Goal: Task Accomplishment & Management: Manage account settings

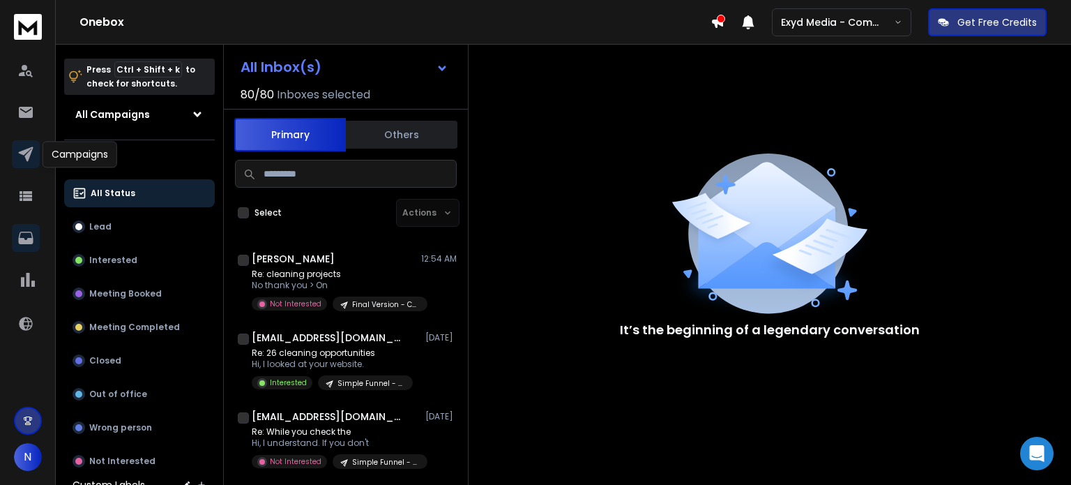
click at [33, 164] on link at bounding box center [26, 154] width 28 height 28
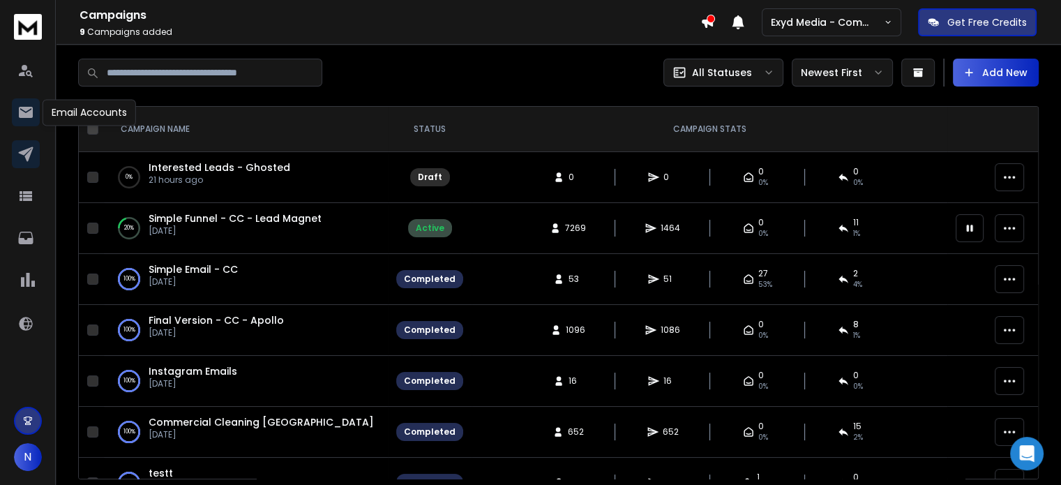
click at [26, 116] on icon at bounding box center [26, 112] width 14 height 11
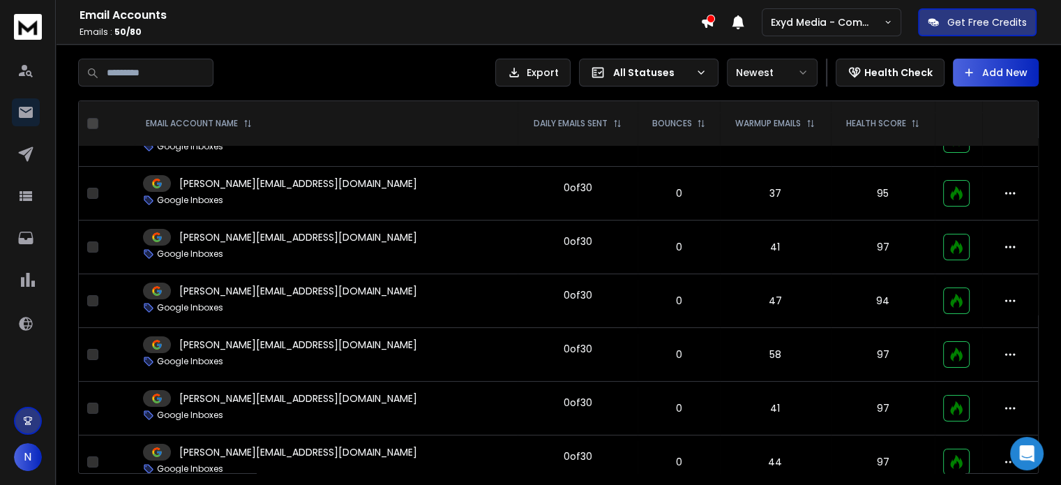
scroll to position [120, 0]
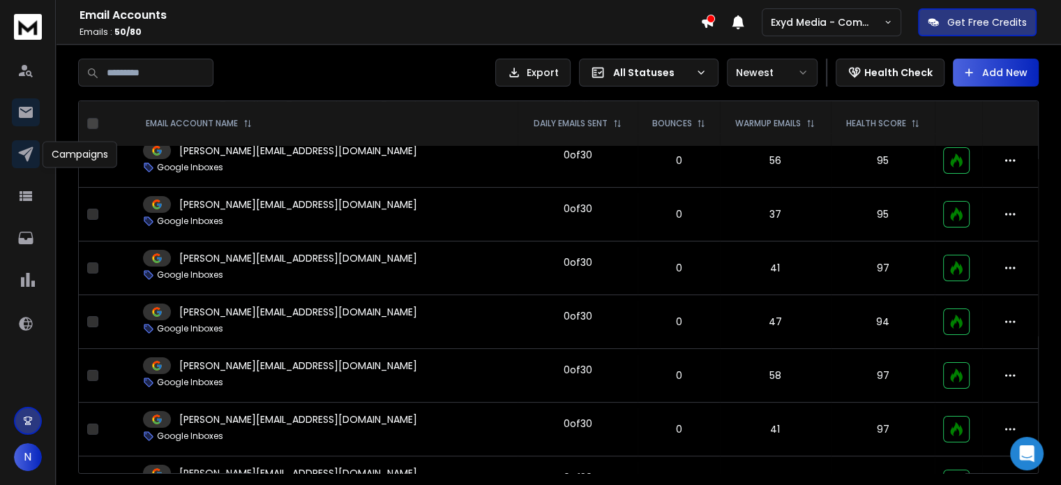
click at [29, 146] on icon at bounding box center [25, 154] width 17 height 17
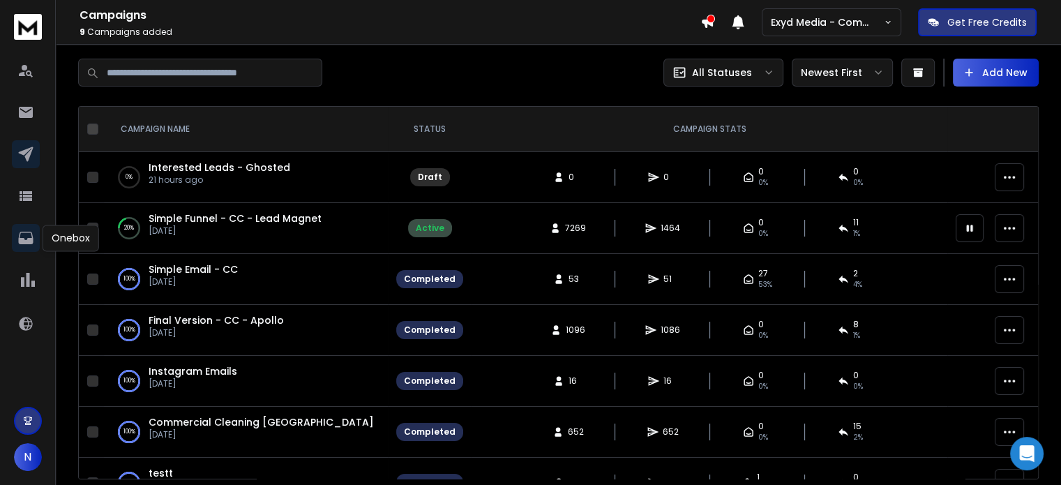
click at [21, 245] on icon at bounding box center [25, 237] width 17 height 17
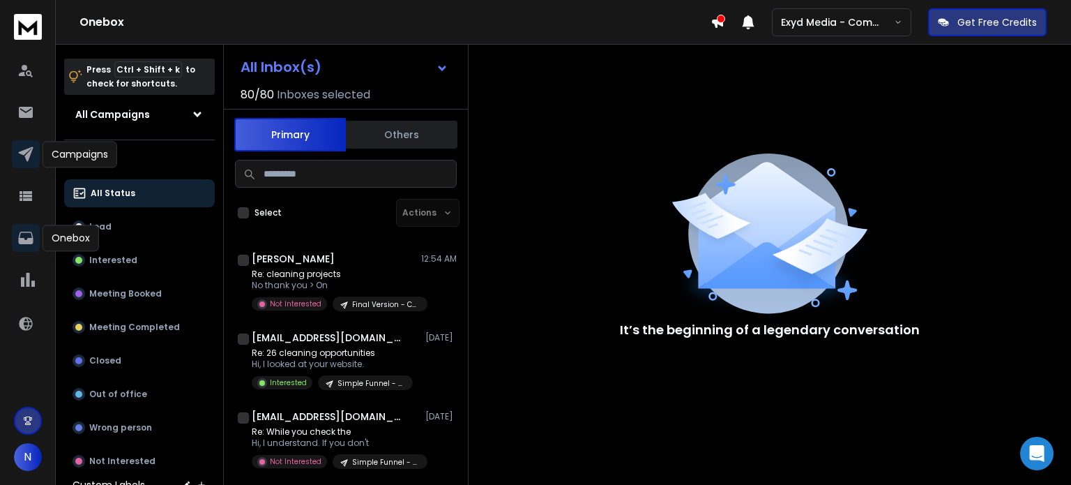
click at [24, 147] on icon at bounding box center [25, 154] width 17 height 17
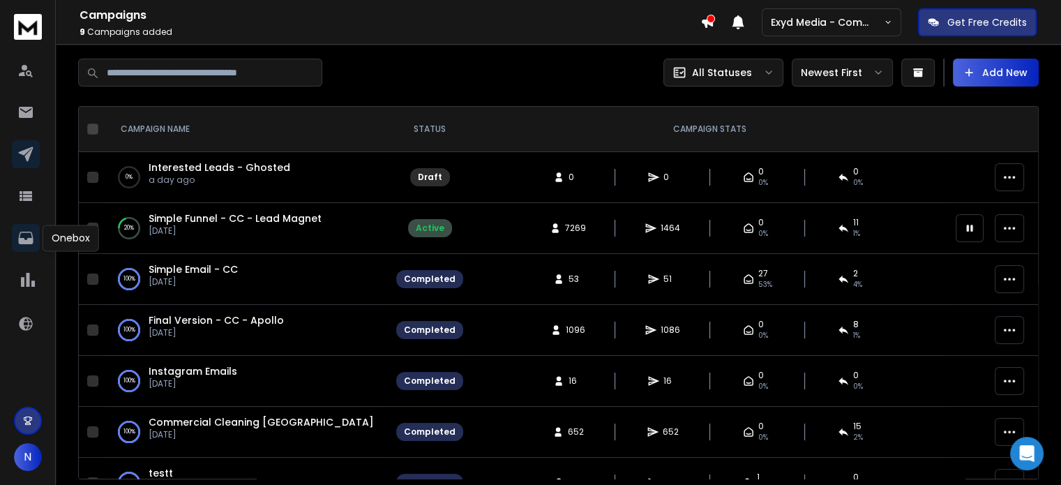
click at [24, 237] on icon at bounding box center [25, 237] width 17 height 17
click at [20, 109] on icon at bounding box center [26, 112] width 14 height 11
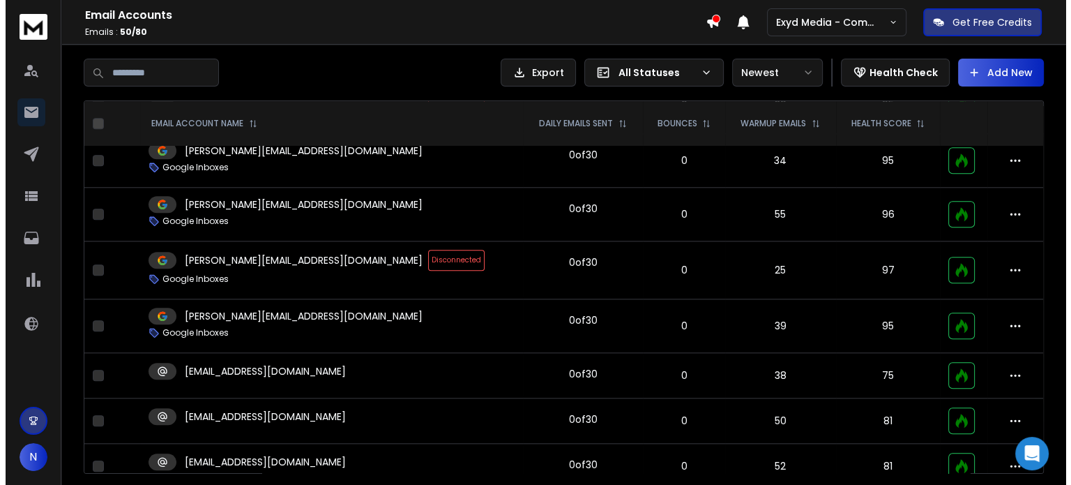
scroll to position [1410, 0]
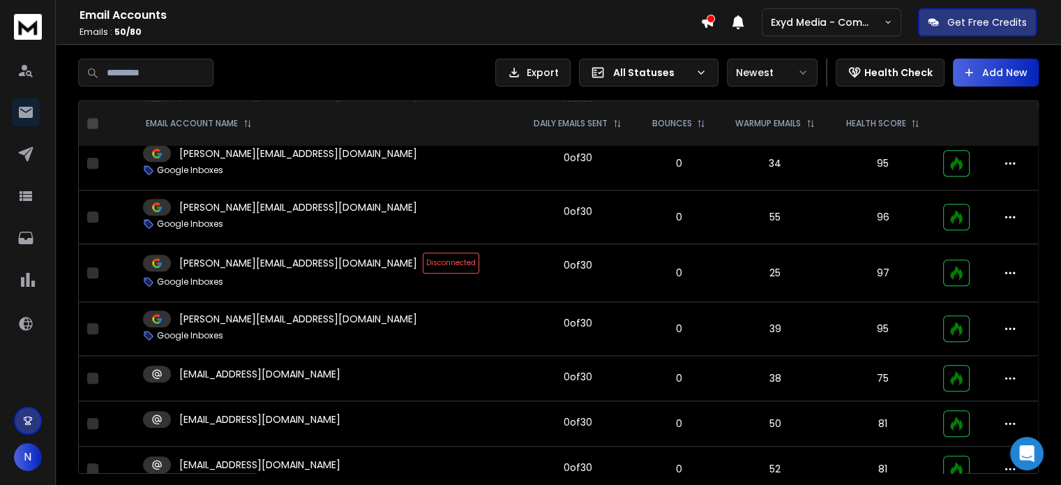
click at [423, 255] on span "Disconnected" at bounding box center [451, 262] width 56 height 21
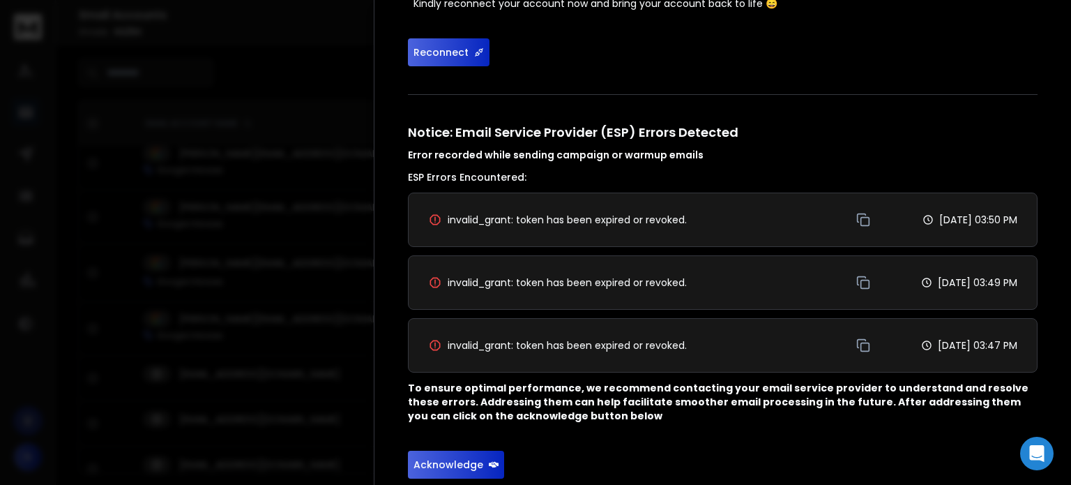
scroll to position [386, 0]
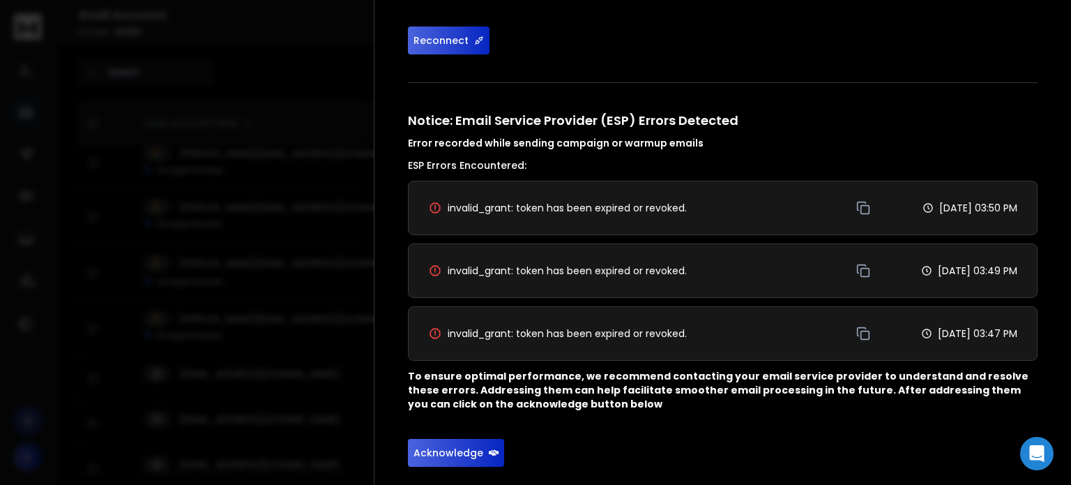
click at [470, 441] on button "Acknowledge" at bounding box center [456, 453] width 96 height 28
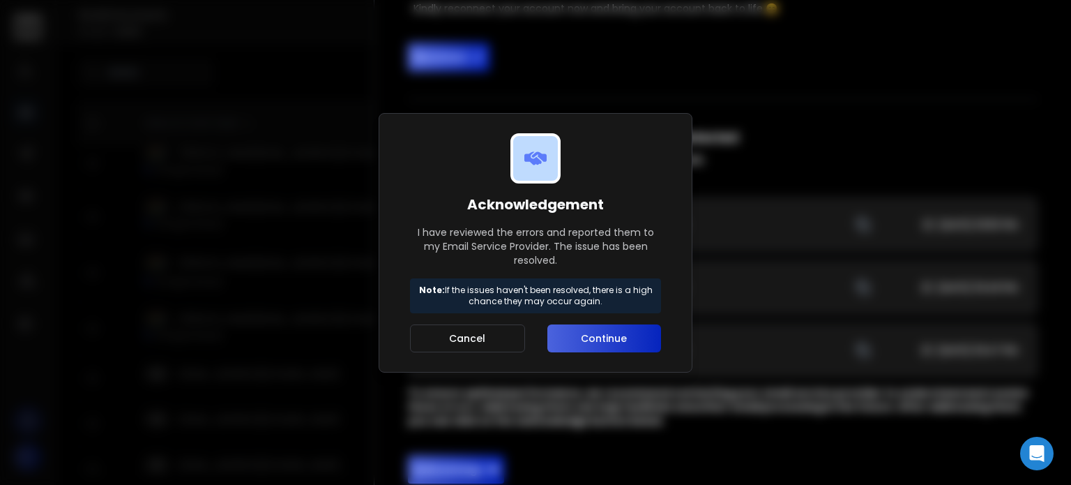
scroll to position [402, 0]
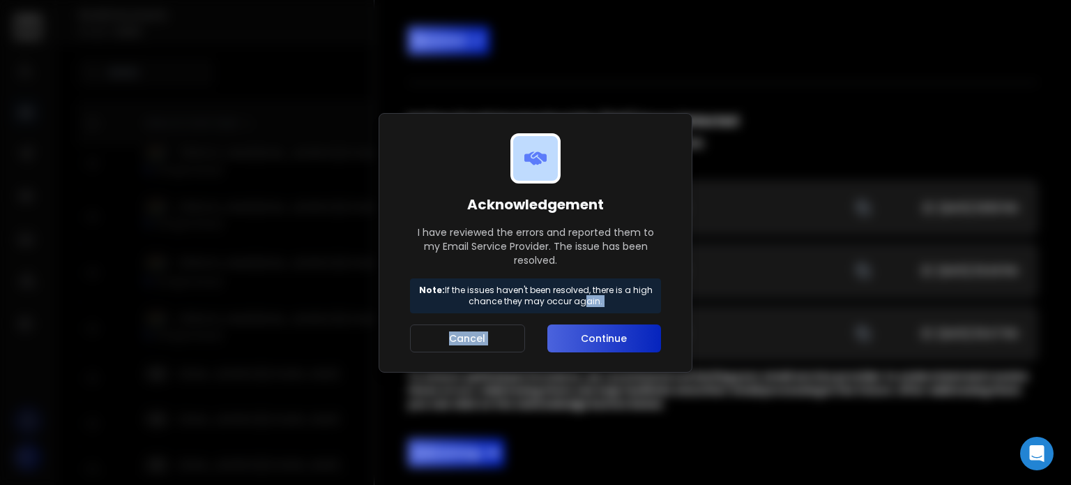
drag, startPoint x: 577, startPoint y: 316, endPoint x: 570, endPoint y: 331, distance: 17.2
click at [570, 331] on div "Acknowledgement I have reviewed the errors and reported them to my Email Servic…" at bounding box center [535, 242] width 251 height 219
click at [570, 331] on button "Continue" at bounding box center [604, 338] width 114 height 28
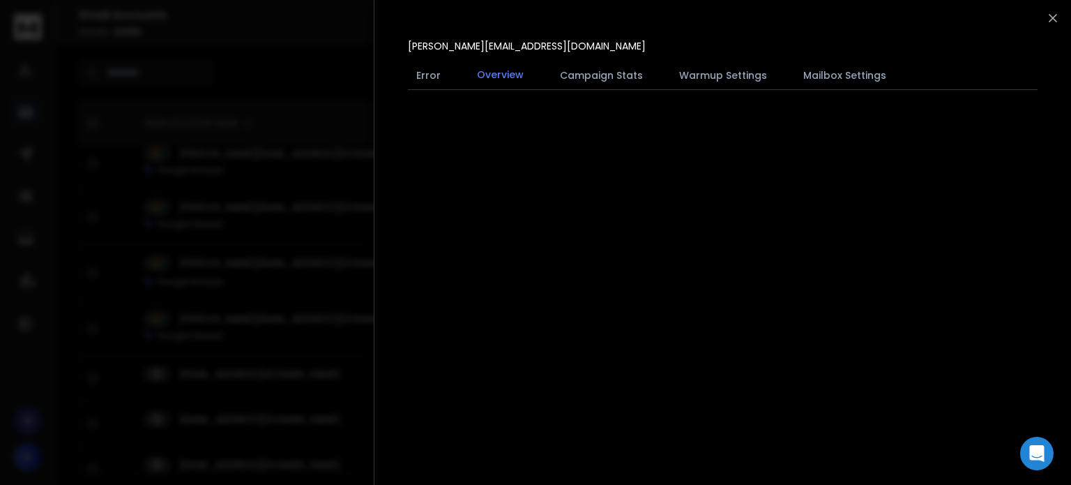
scroll to position [0, 0]
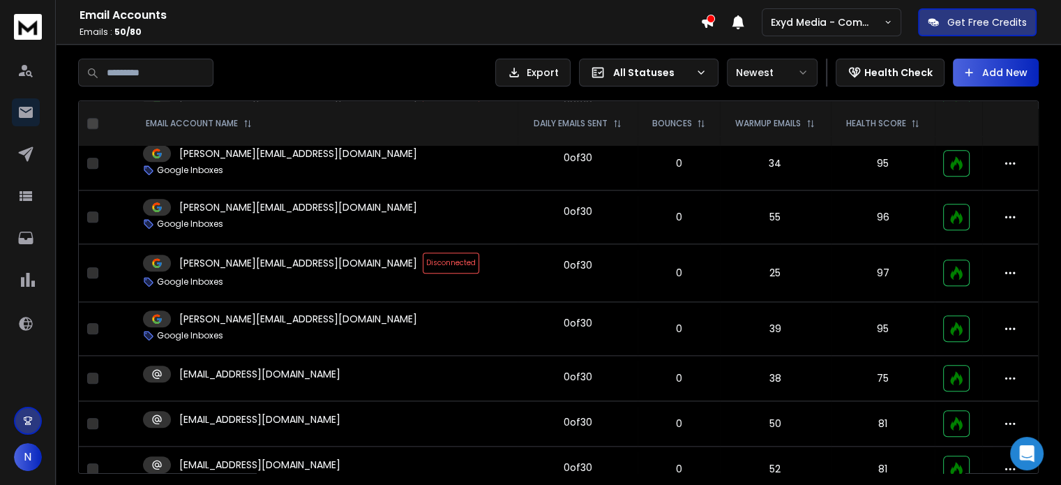
click at [423, 256] on span "Disconnected" at bounding box center [451, 262] width 56 height 21
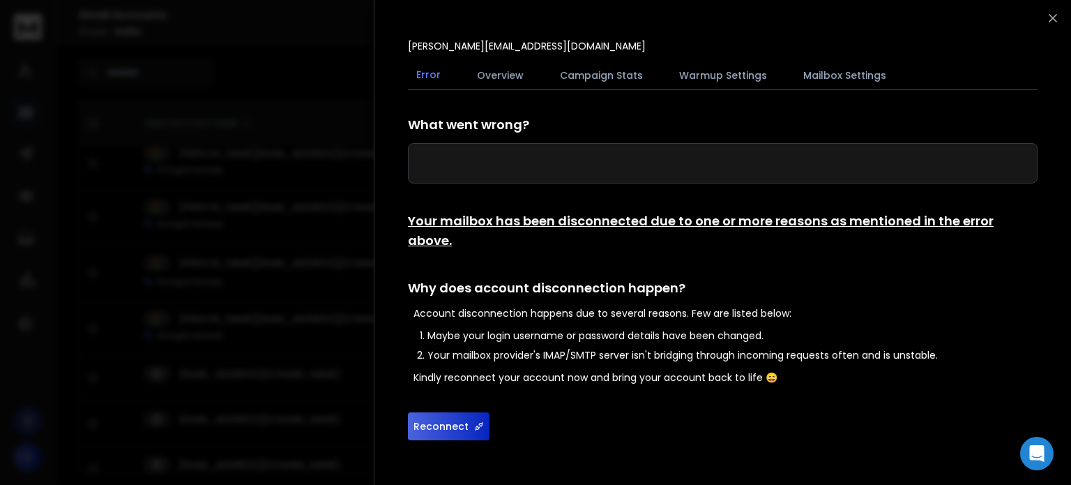
click at [471, 412] on button "Reconnect" at bounding box center [449, 426] width 82 height 28
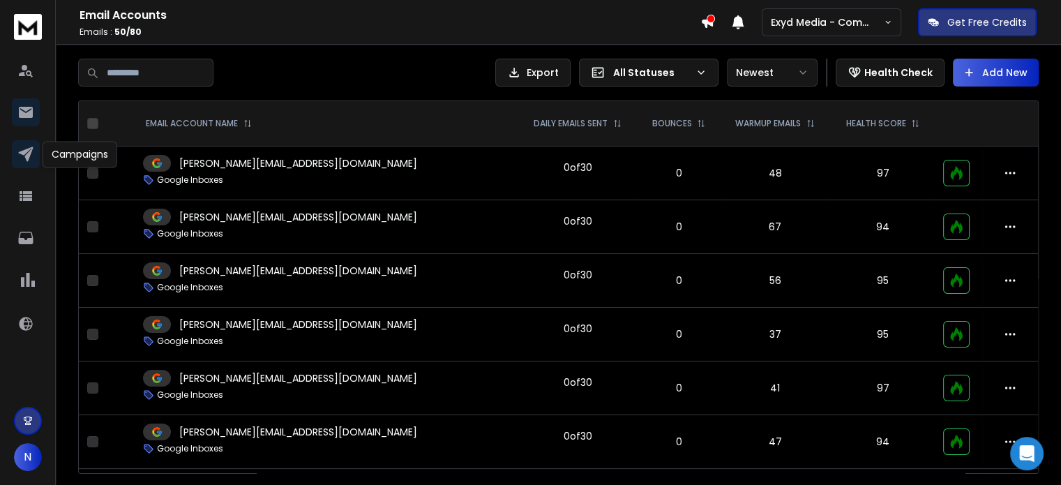
click at [17, 146] on icon at bounding box center [25, 154] width 17 height 17
